Goal: Task Accomplishment & Management: Manage account settings

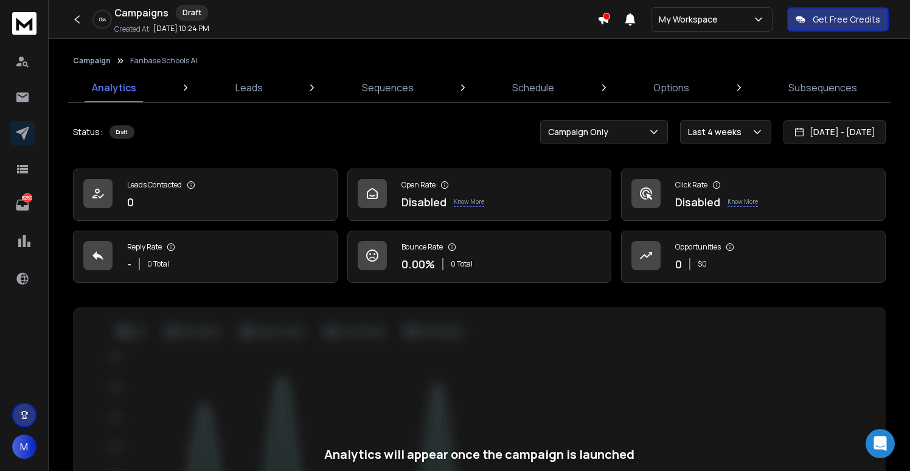
click at [193, 128] on div "Status: Draft Campaign Only Last 4 weeks [DATE] - [DATE]" at bounding box center [479, 132] width 813 height 24
click at [249, 92] on p "Leads" at bounding box center [248, 87] width 27 height 15
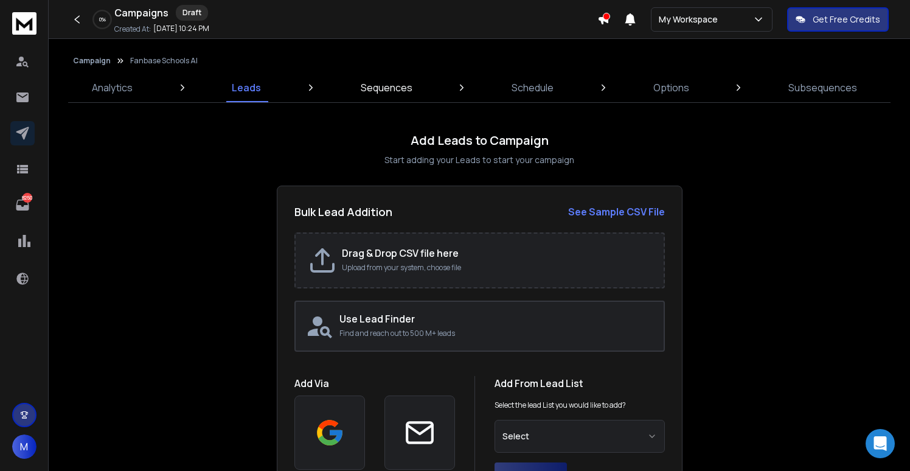
click at [402, 82] on p "Sequences" at bounding box center [387, 87] width 52 height 15
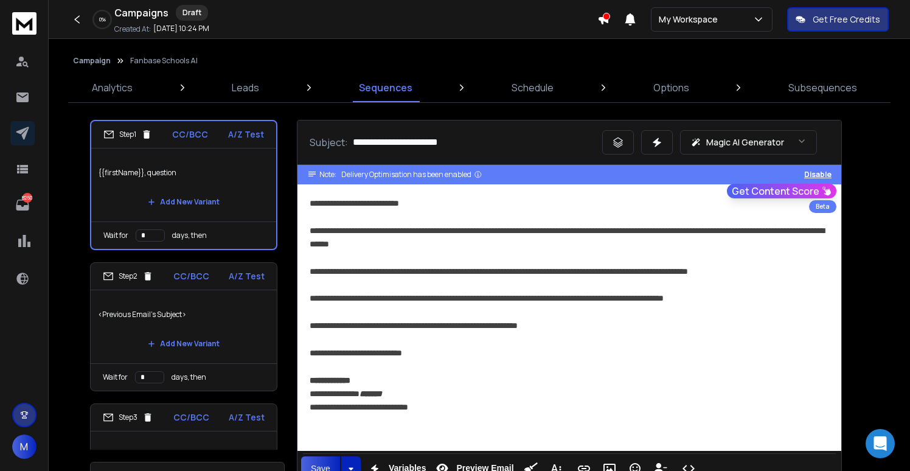
click at [388, 52] on div "Campaign Fanbase Schools AI" at bounding box center [479, 60] width 823 height 19
click at [527, 92] on p "Schedule" at bounding box center [533, 87] width 42 height 15
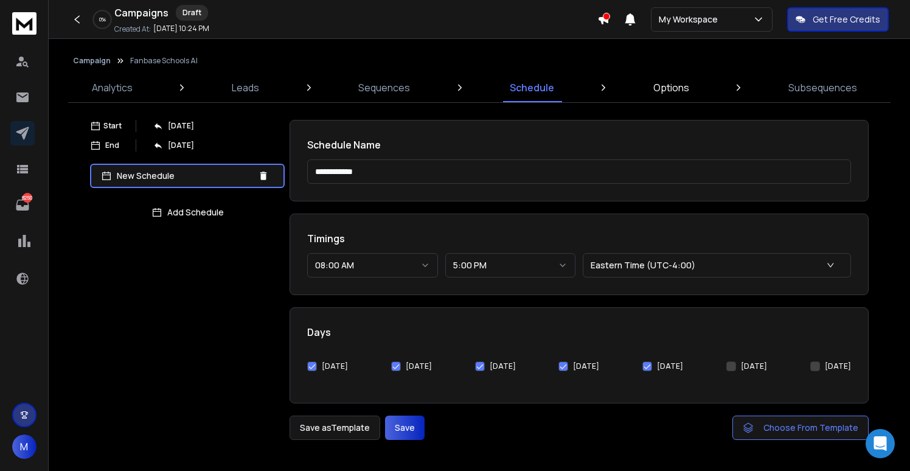
click at [678, 86] on p "Options" at bounding box center [671, 87] width 36 height 15
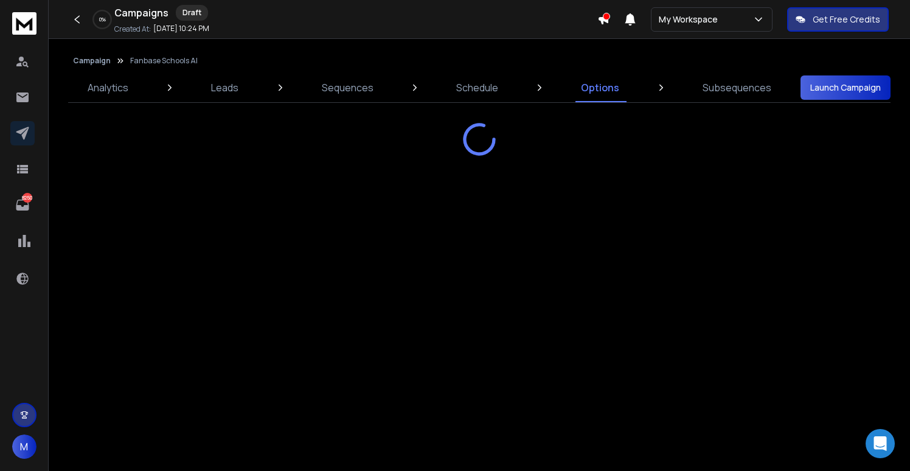
select select "*"
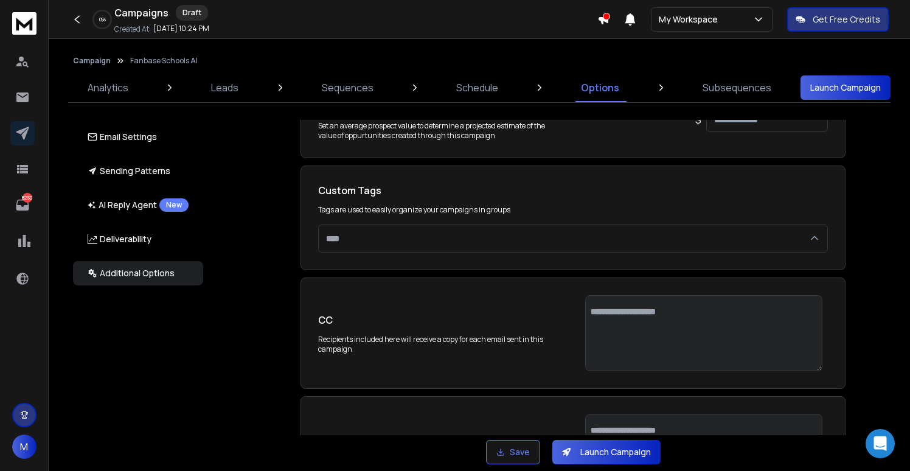
scroll to position [2392, 0]
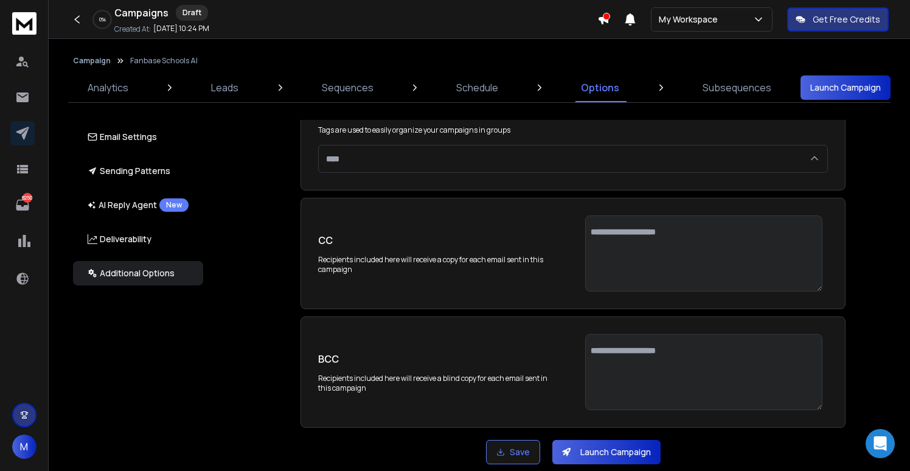
click at [360, 284] on div "CC Recipients included here will receive a copy for each email sent in this cam…" at bounding box center [573, 253] width 510 height 76
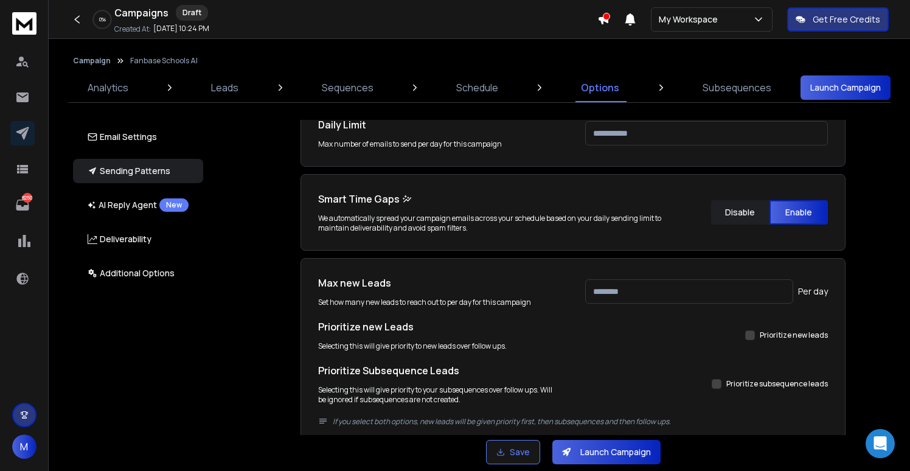
scroll to position [21, 0]
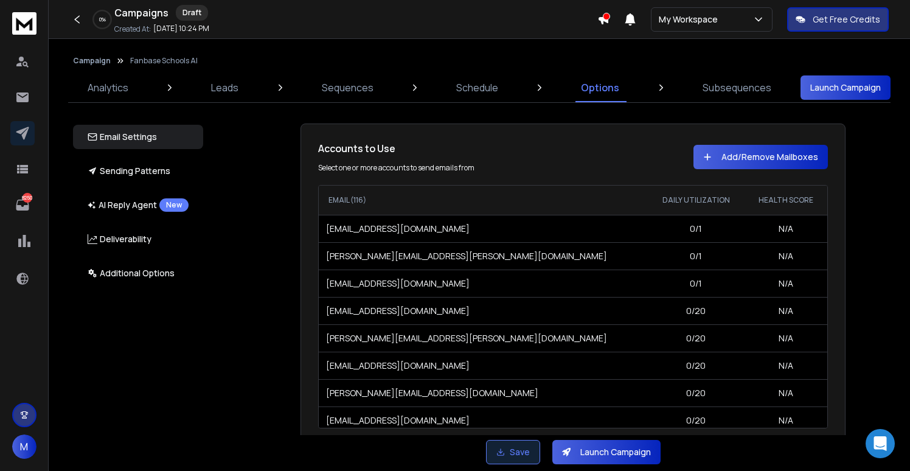
click at [501, 443] on button "Save" at bounding box center [513, 452] width 54 height 24
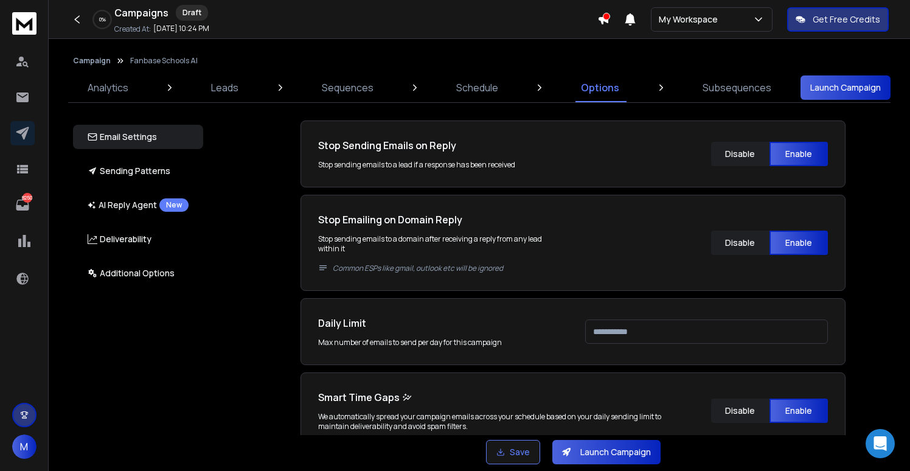
scroll to position [534, 0]
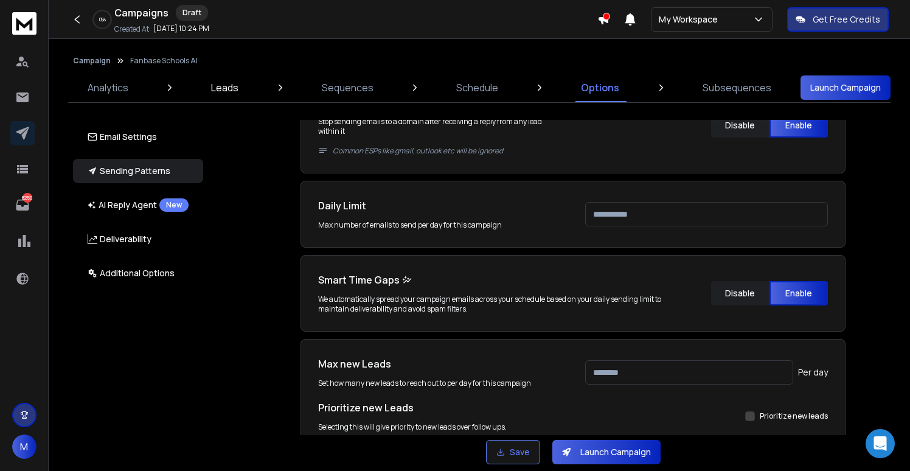
click at [221, 92] on p "Leads" at bounding box center [224, 87] width 27 height 15
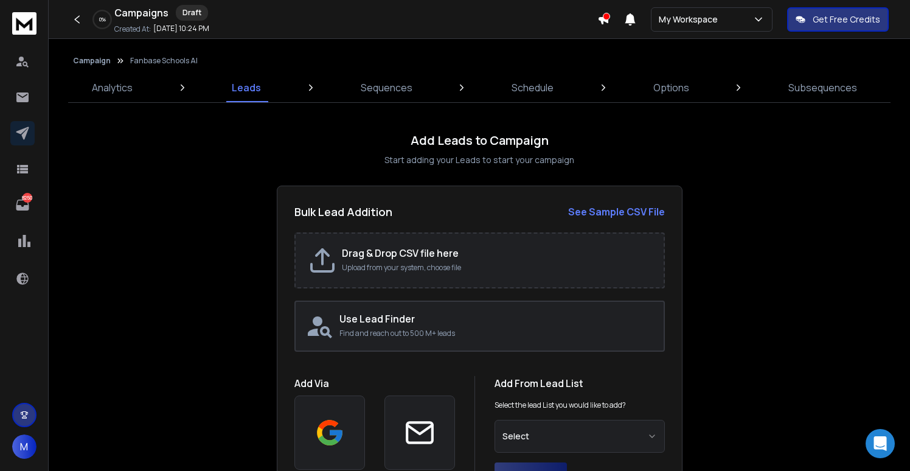
click at [480, 181] on div "Add Leads to Campaign Start adding your Leads to start your campaign Bulk Lead …" at bounding box center [480, 319] width 406 height 375
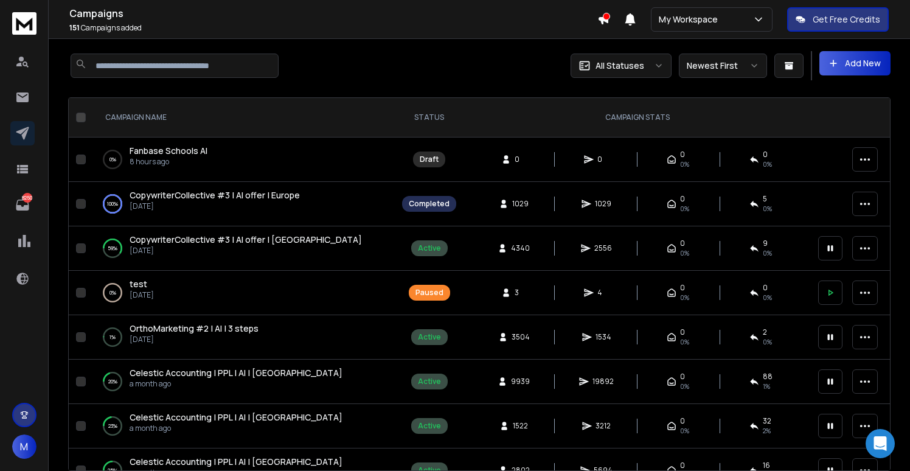
click at [199, 57] on input at bounding box center [175, 66] width 208 height 24
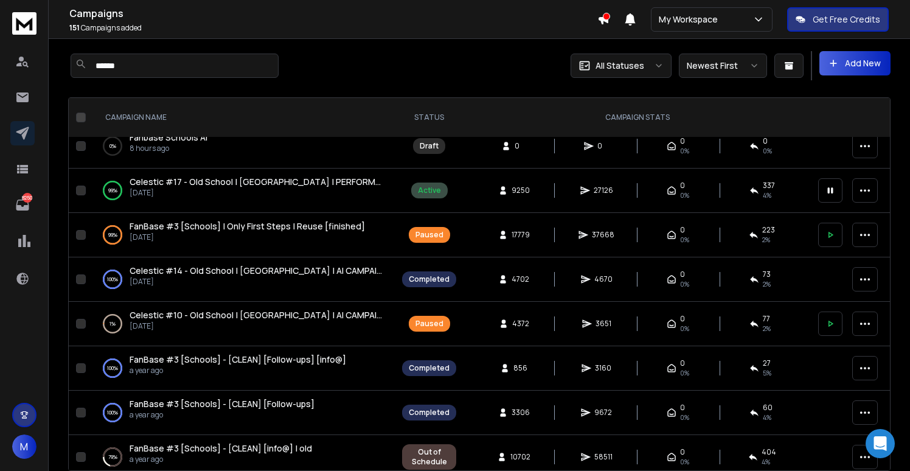
scroll to position [4, 0]
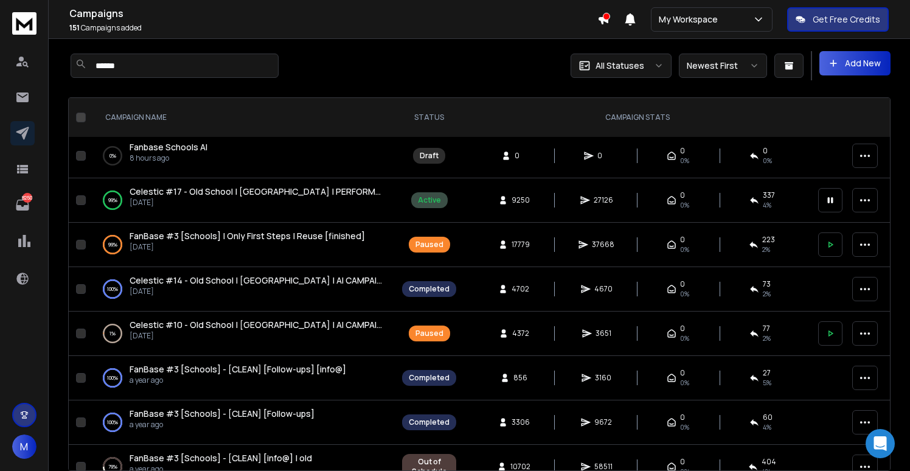
type input "******"
click at [308, 238] on span "FanBase #3 [Schools] | Only First Steps | Reuse [finished]" at bounding box center [247, 236] width 235 height 12
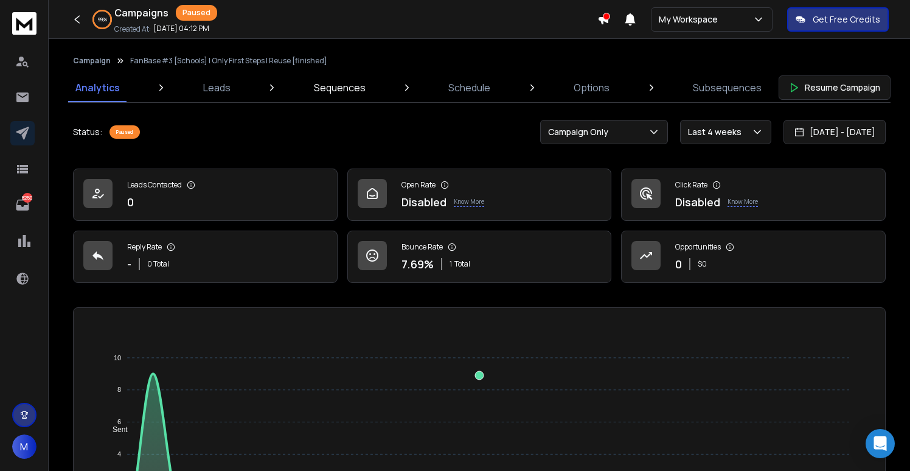
click at [351, 91] on p "Sequences" at bounding box center [340, 87] width 52 height 15
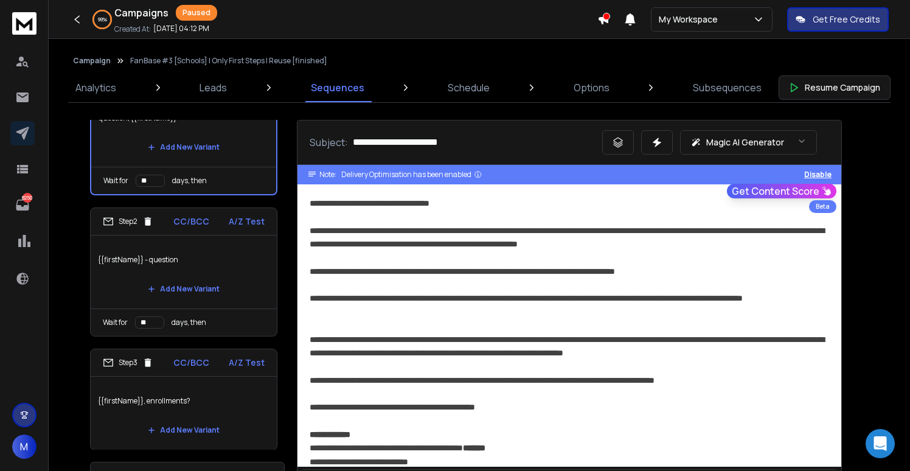
scroll to position [55, 0]
